Goal: Transaction & Acquisition: Subscribe to service/newsletter

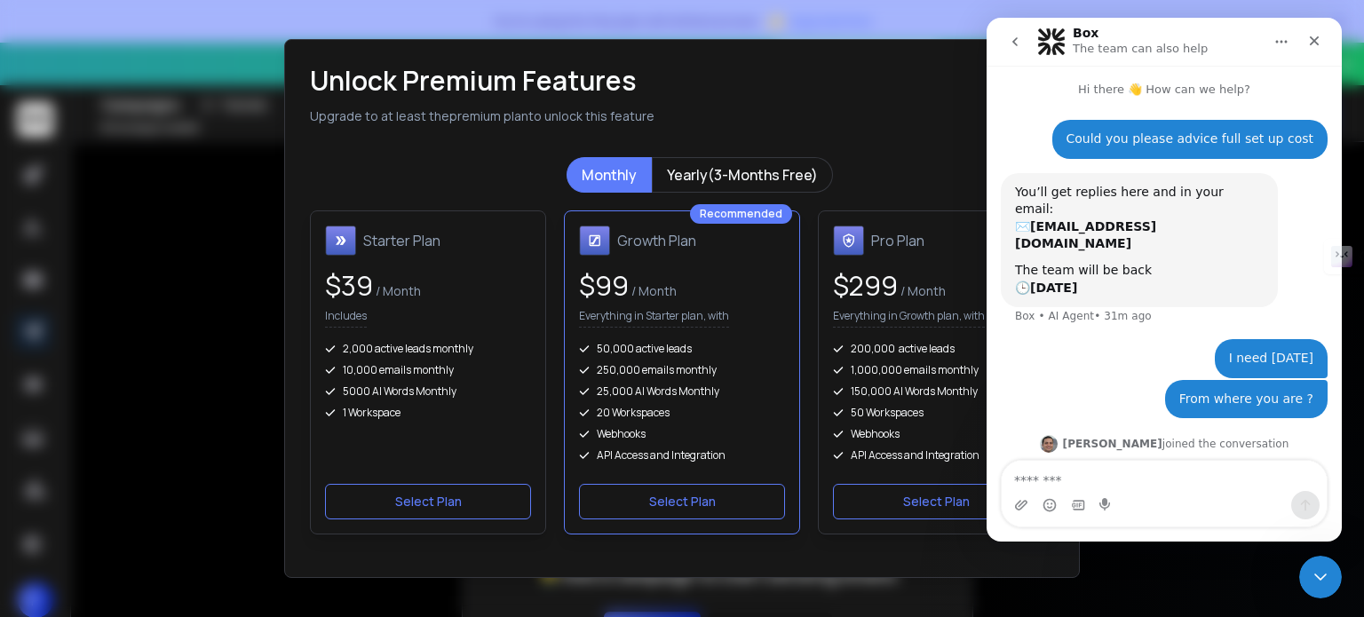
scroll to position [149, 0]
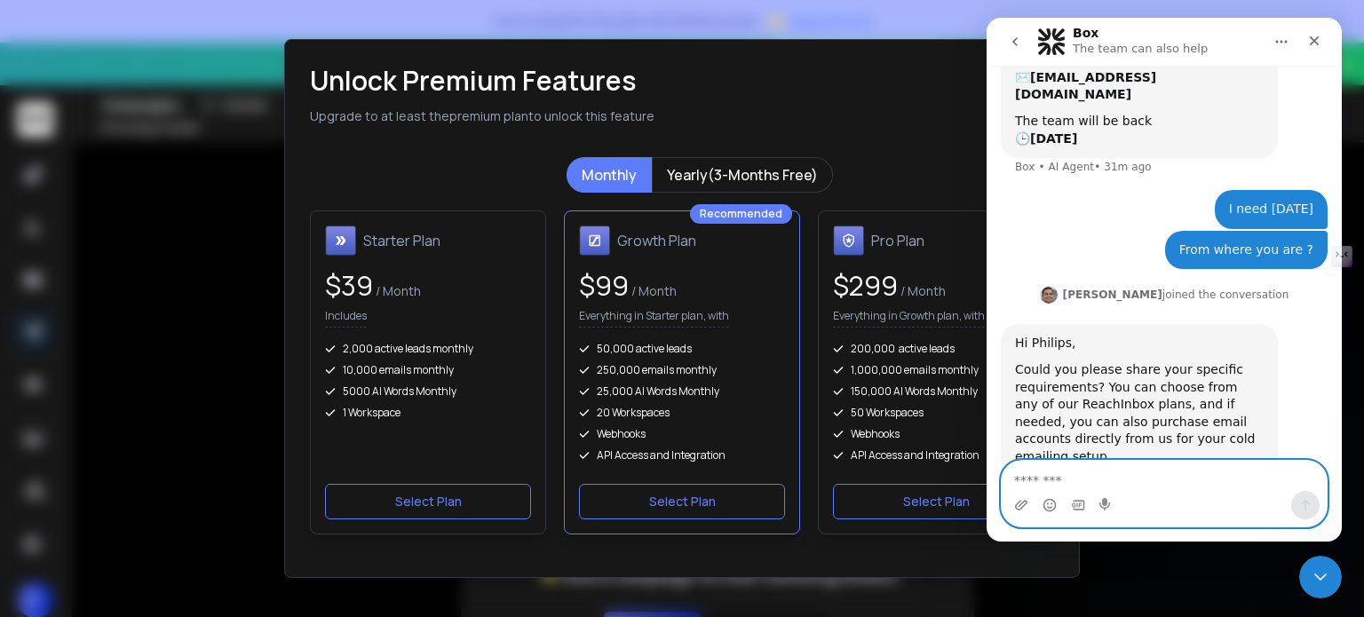
click at [1108, 479] on textarea "Message…" at bounding box center [1164, 476] width 325 height 30
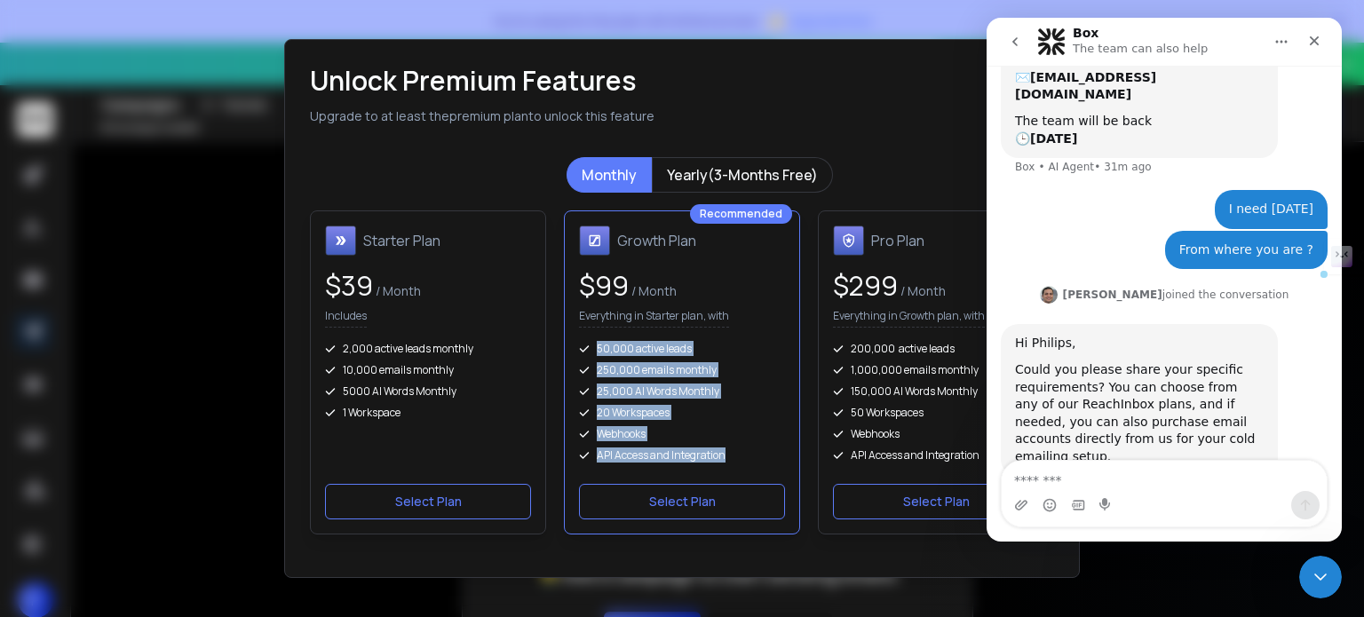
drag, startPoint x: 752, startPoint y: 463, endPoint x: 578, endPoint y: 352, distance: 206.4
click at [579, 352] on div "Growth Plan $ 99 / Month Everything in Starter plan, with 50,000 active leads 2…" at bounding box center [682, 373] width 206 height 294
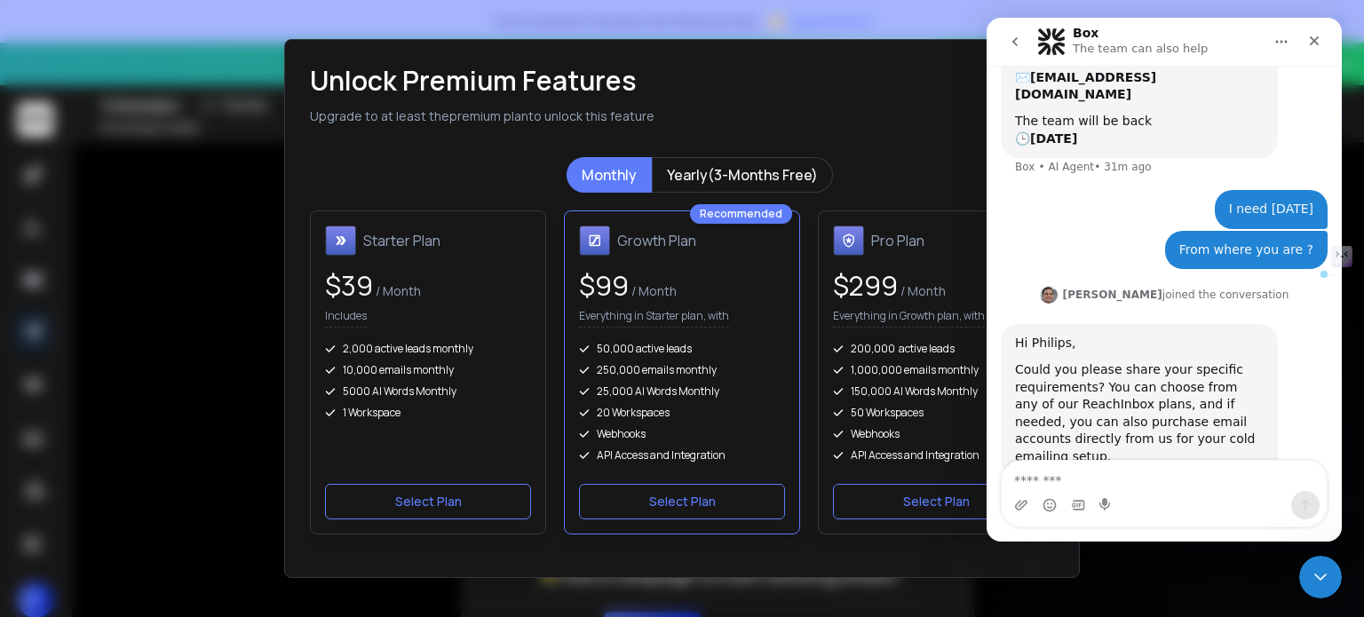
click at [702, 266] on div "Growth Plan $ 99 / Month" at bounding box center [682, 264] width 206 height 76
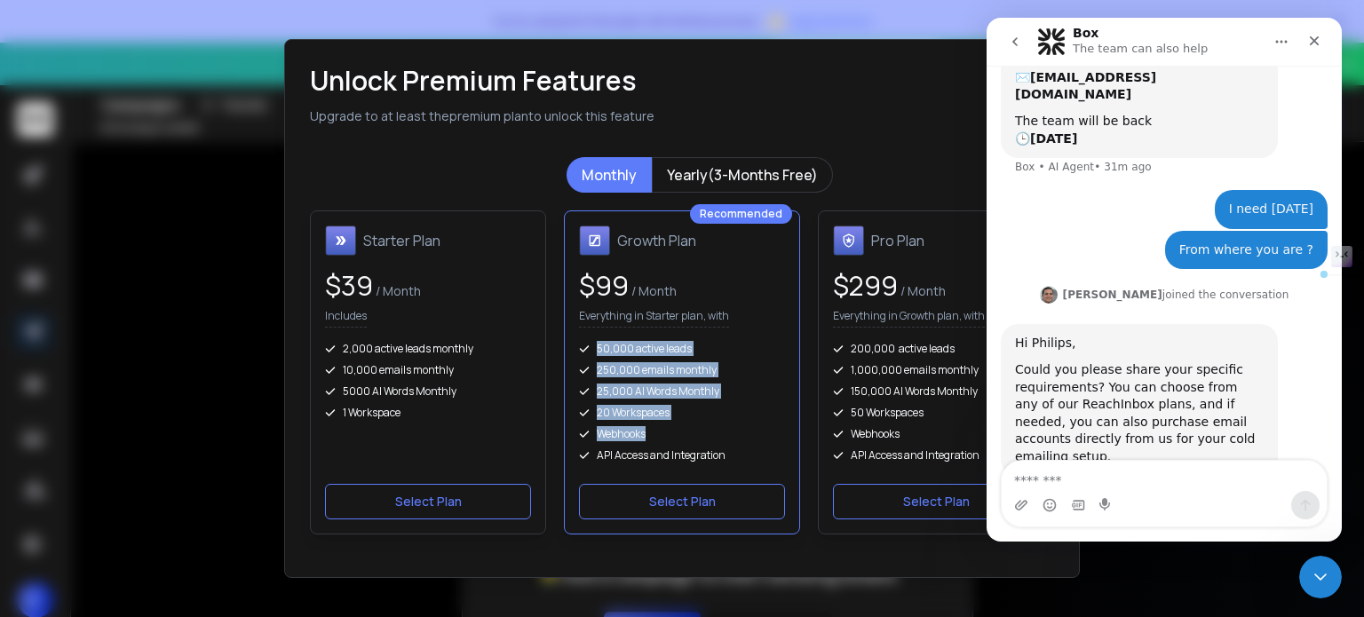
drag, startPoint x: 739, startPoint y: 457, endPoint x: 590, endPoint y: 340, distance: 189.7
click at [590, 340] on ul "50,000 active leads 250,000 emails monthly 25,000 AI Words Monthly 20 Workspace…" at bounding box center [682, 399] width 206 height 128
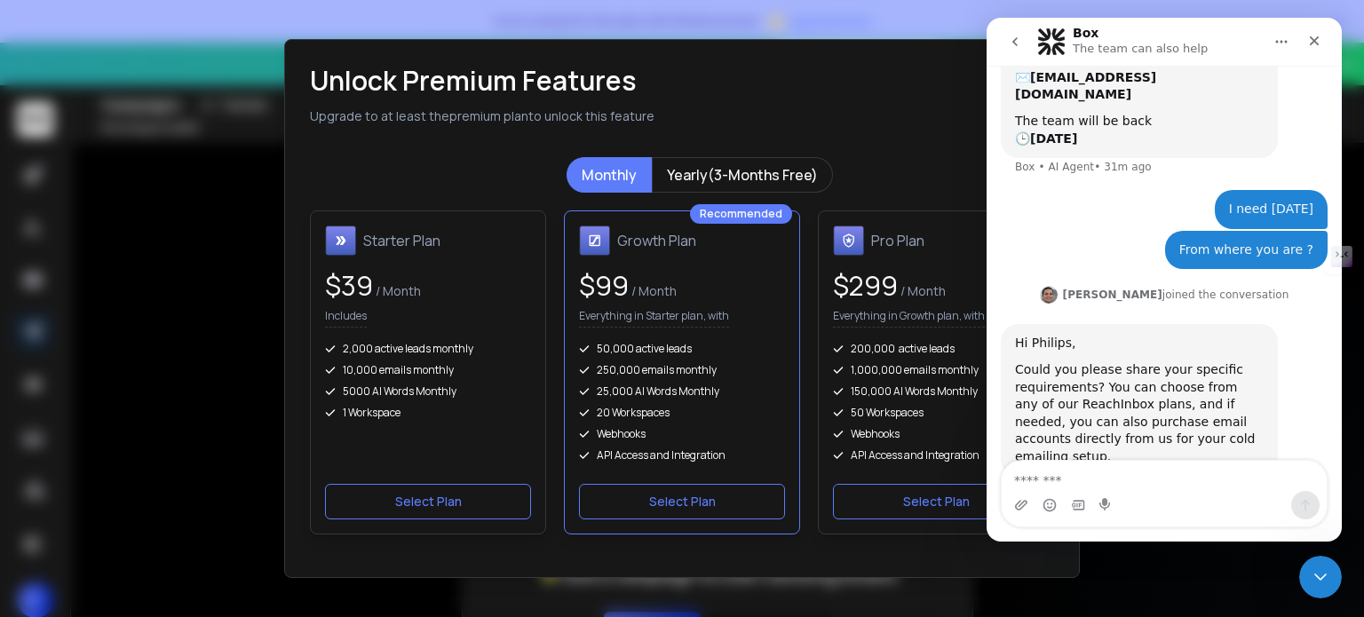
click at [741, 257] on div "Growth Plan $ 99 / Month" at bounding box center [682, 264] width 206 height 76
click at [732, 177] on button "Yearly(3-Months Free)" at bounding box center [742, 175] width 181 height 36
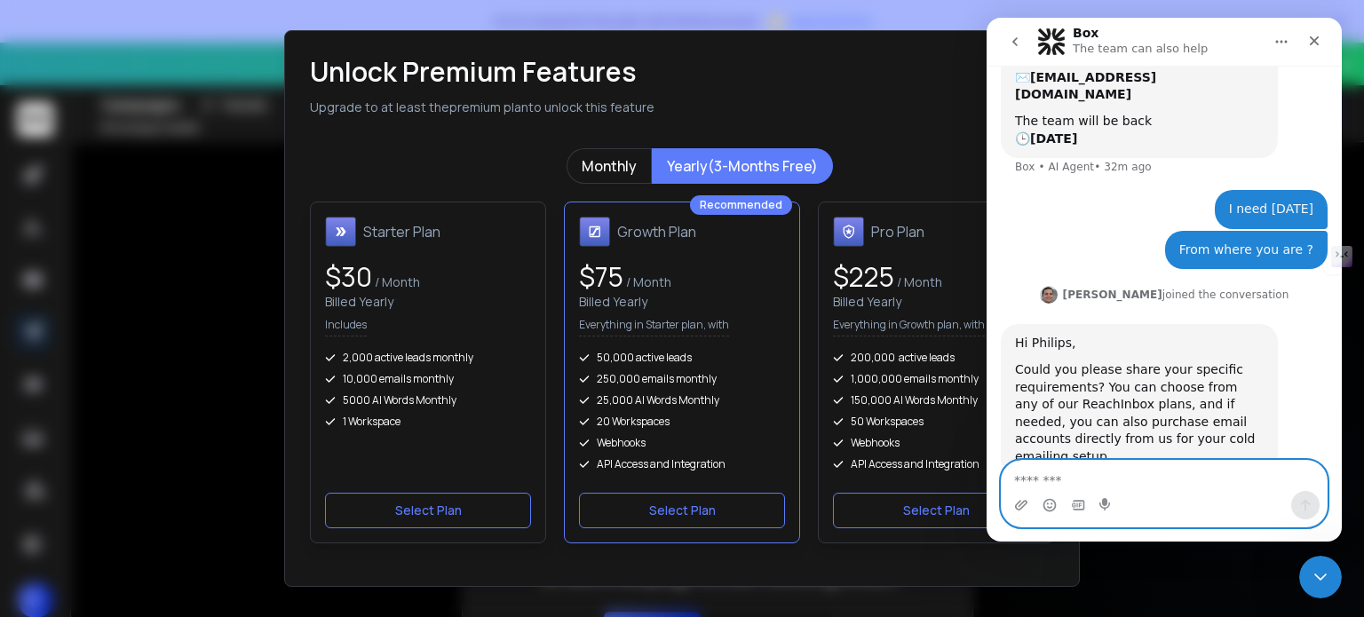
click at [1120, 481] on textarea "Message…" at bounding box center [1164, 476] width 325 height 30
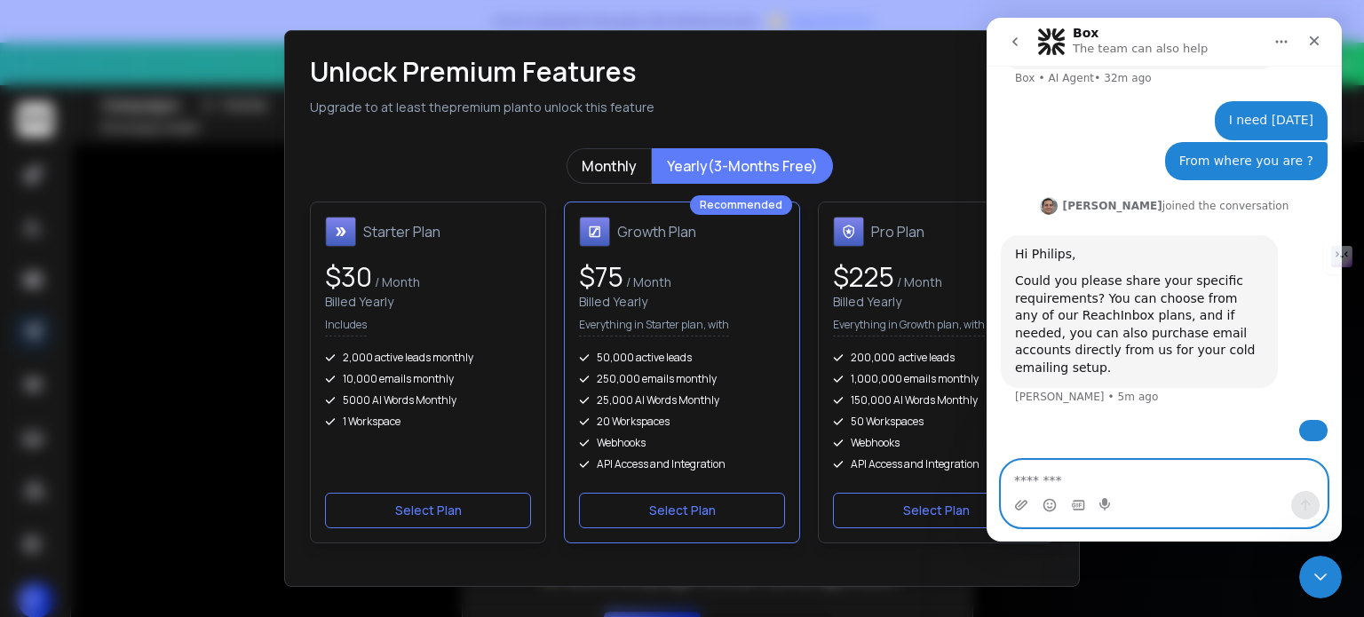
scroll to position [423, 0]
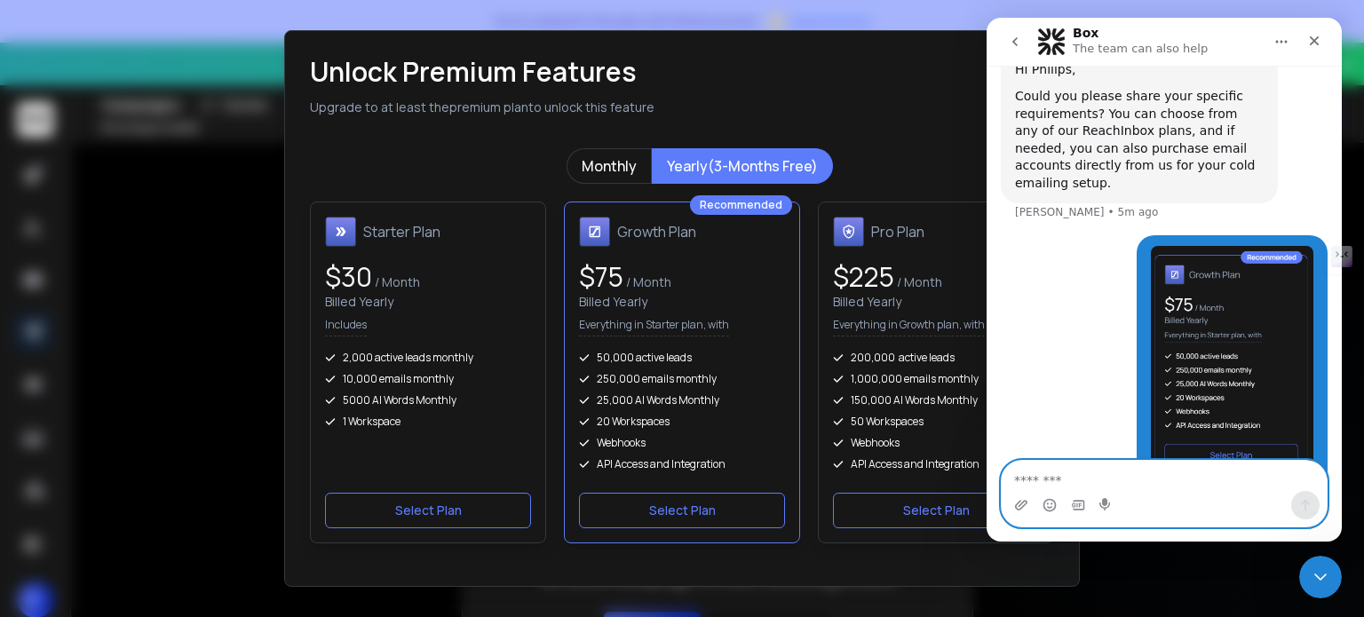
click at [1108, 479] on textarea "Message…" at bounding box center [1164, 476] width 325 height 30
type textarea "**********"
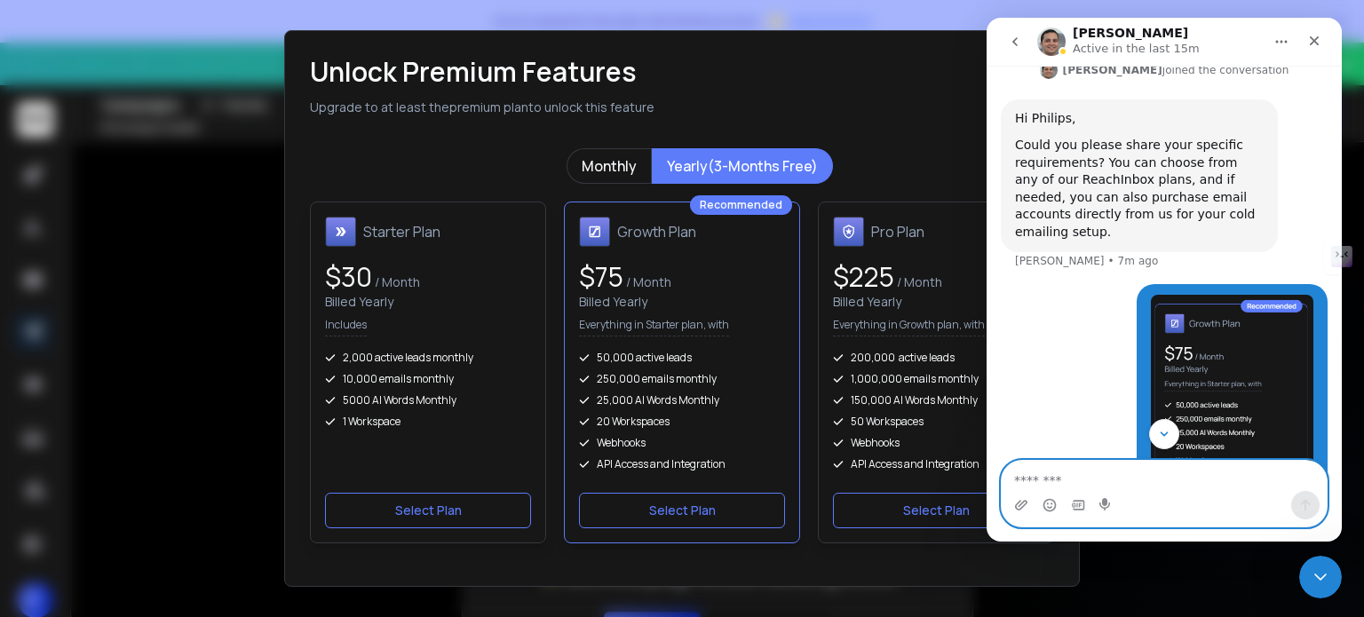
scroll to position [463, 0]
